Goal: Transaction & Acquisition: Subscribe to service/newsletter

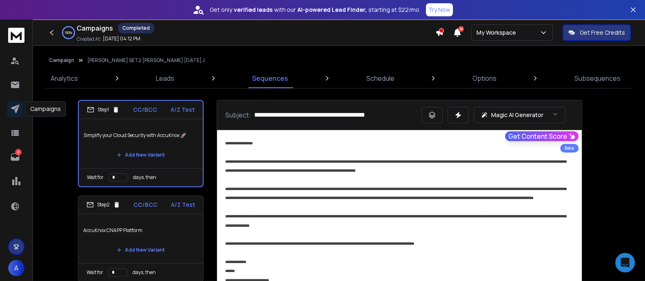
click at [16, 109] on icon at bounding box center [15, 108] width 9 height 9
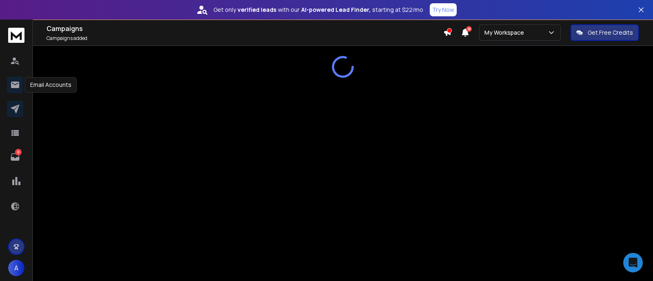
click at [18, 85] on icon at bounding box center [15, 85] width 8 height 7
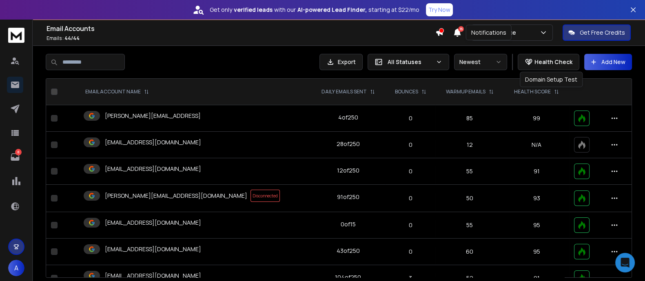
click at [618, 58] on button "Add New" at bounding box center [608, 62] width 48 height 16
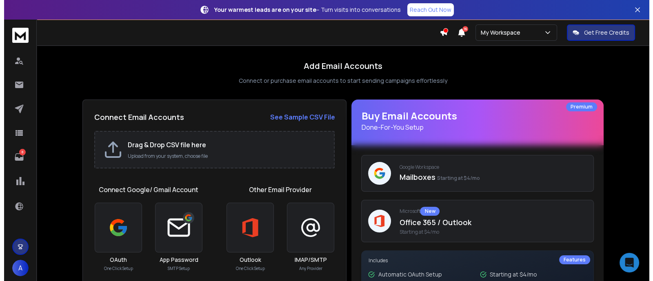
scroll to position [51, 0]
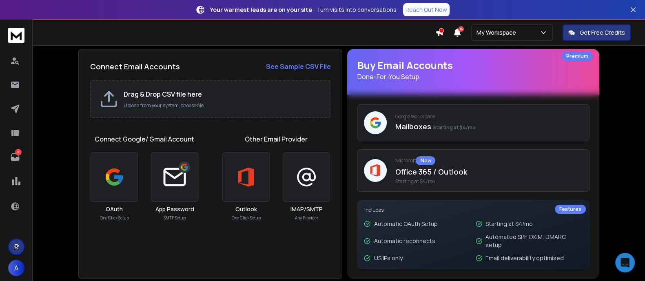
click at [124, 185] on icon at bounding box center [114, 177] width 20 height 24
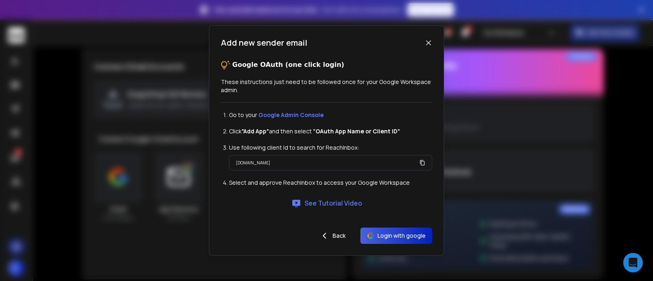
click at [410, 235] on button "Login with google" at bounding box center [396, 236] width 72 height 16
